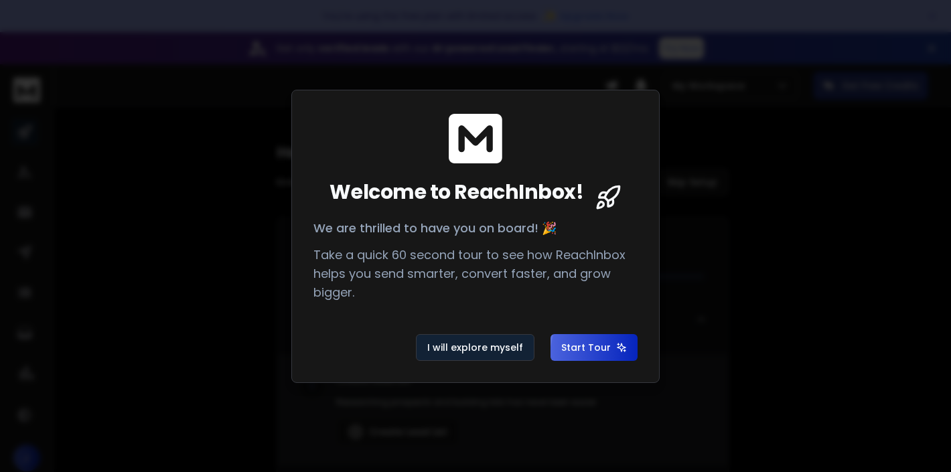
click at [504, 356] on button "I will explore myself" at bounding box center [475, 347] width 119 height 27
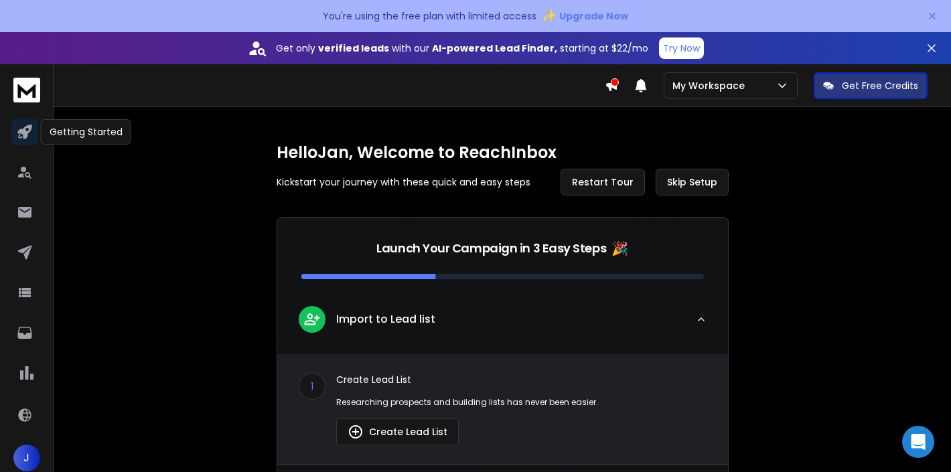
click at [25, 135] on icon at bounding box center [24, 132] width 15 height 15
click at [26, 165] on icon at bounding box center [25, 172] width 16 height 16
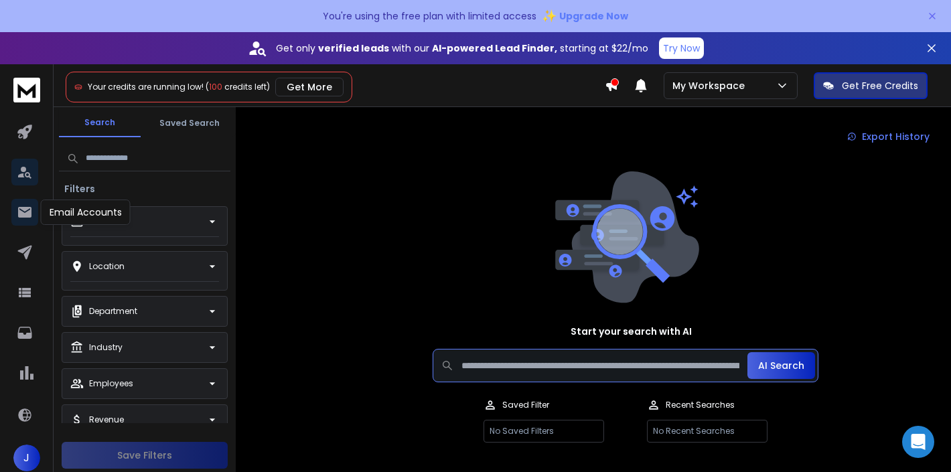
click at [32, 211] on icon at bounding box center [25, 212] width 16 height 16
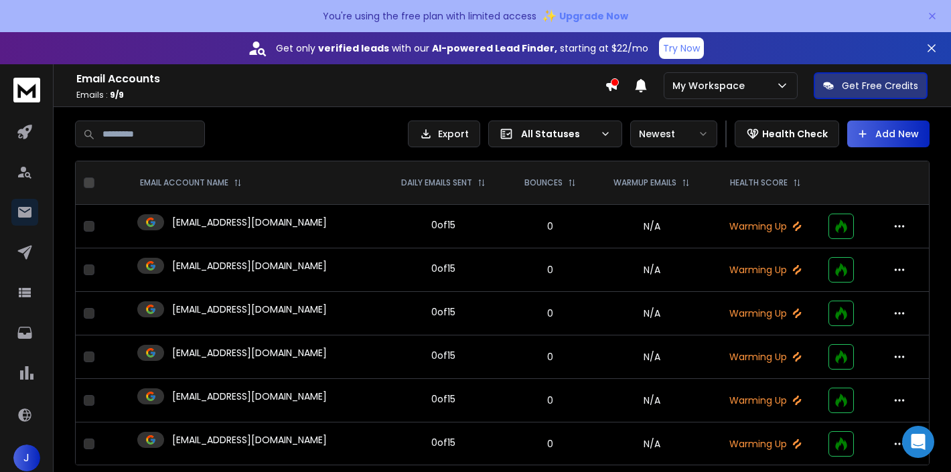
click at [898, 222] on icon at bounding box center [900, 226] width 12 height 12
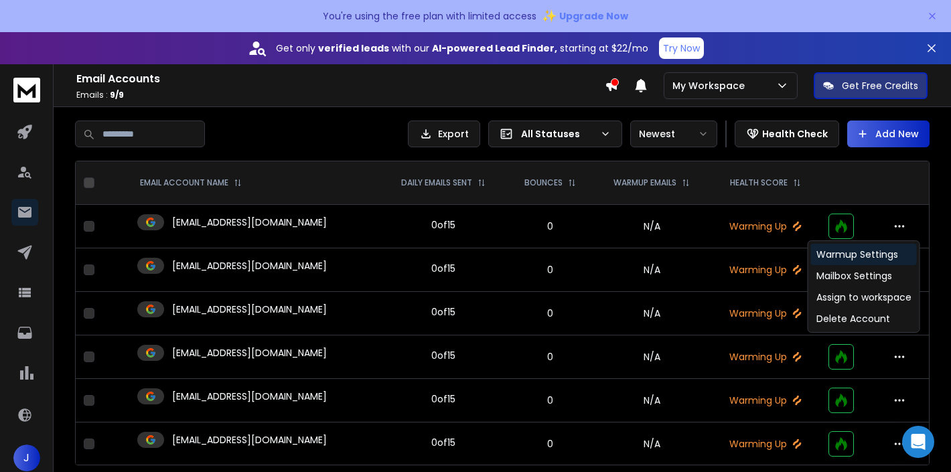
click at [885, 251] on div "Warmup Settings" at bounding box center [864, 254] width 106 height 21
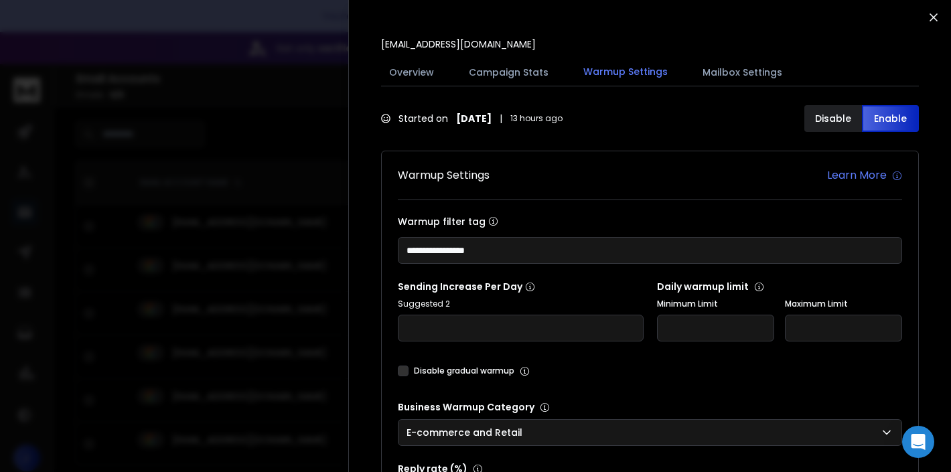
click at [930, 18] on icon "button" at bounding box center [933, 17] width 7 height 7
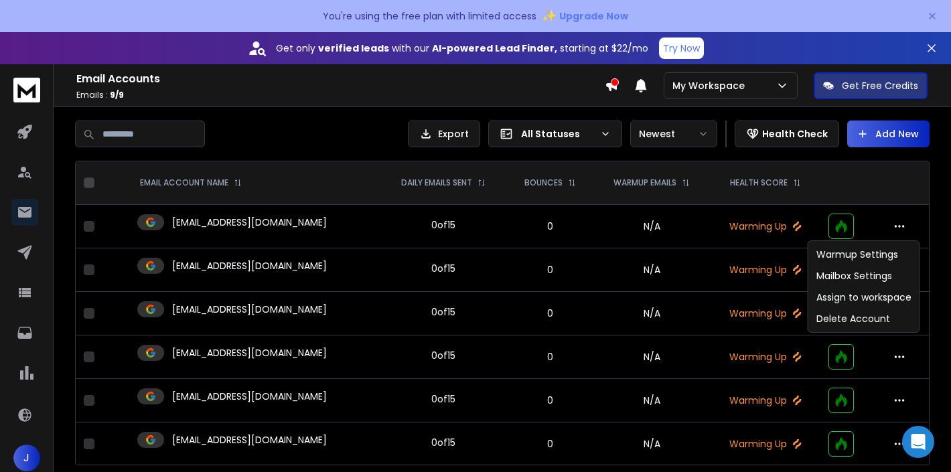
click at [906, 233] on button at bounding box center [899, 226] width 43 height 23
click at [895, 255] on div "Warmup Settings" at bounding box center [864, 254] width 106 height 21
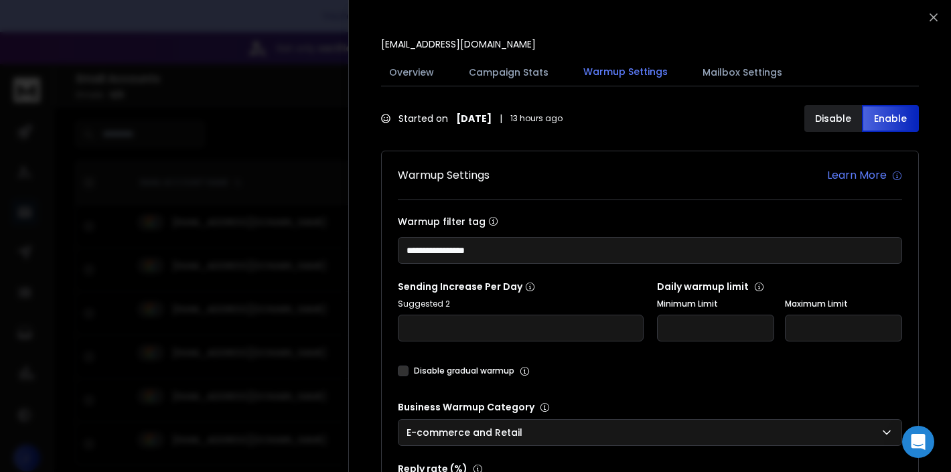
click at [731, 72] on button "Mailbox Settings" at bounding box center [743, 72] width 96 height 29
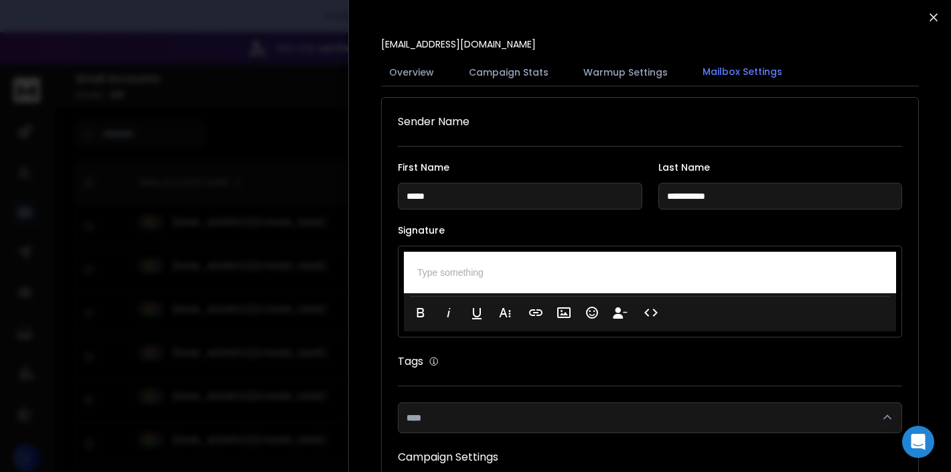
click at [929, 21] on icon "button" at bounding box center [933, 17] width 13 height 13
